Goal: Task Accomplishment & Management: Manage account settings

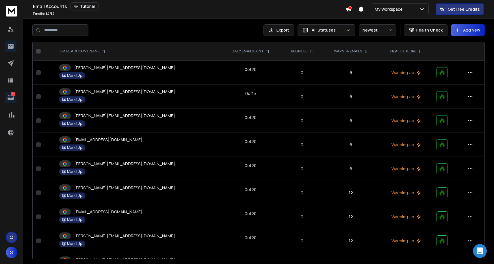
click at [13, 95] on p "1" at bounding box center [13, 94] width 5 height 5
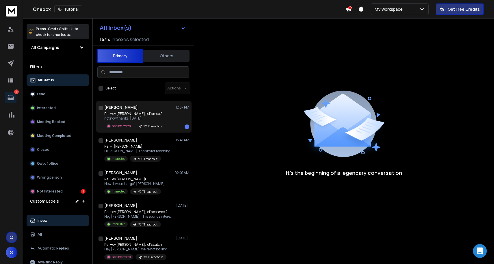
click at [140, 115] on p "Re: Hey [PERSON_NAME], let's meet?" at bounding box center [135, 113] width 62 height 5
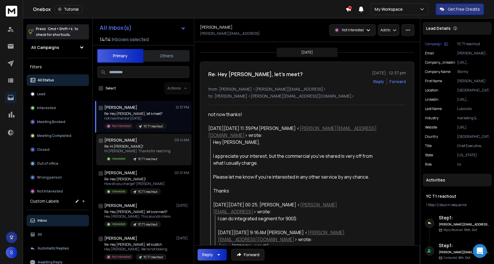
click at [145, 147] on p "Re: Hi [PERSON_NAME]!" at bounding box center [137, 146] width 66 height 5
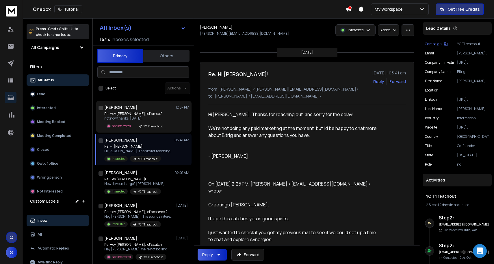
click at [138, 112] on p "Re: Hey [PERSON_NAME], let's meet?" at bounding box center [135, 113] width 62 height 5
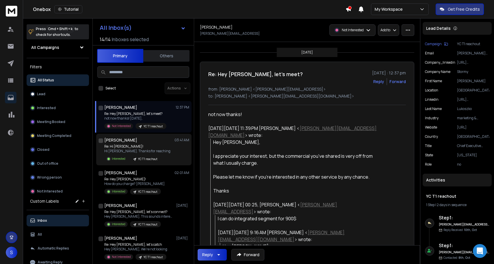
click at [136, 139] on div "[PERSON_NAME] 03:41 AM" at bounding box center [146, 140] width 85 height 6
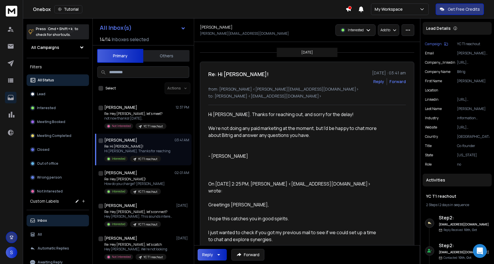
click at [260, 127] on div "We’re not doing any paid marketing at the moment, but I’d be happy to chat more…" at bounding box center [292, 259] width 169 height 269
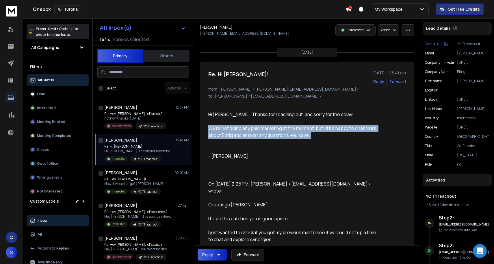
click at [260, 127] on div "We’re not doing any paid marketing at the moment, but I’d be happy to chat more…" at bounding box center [292, 259] width 169 height 269
click at [262, 134] on div "We’re not doing any paid marketing at the moment, but I’d be happy to chat more…" at bounding box center [292, 259] width 169 height 269
